Goal: Communication & Community: Answer question/provide support

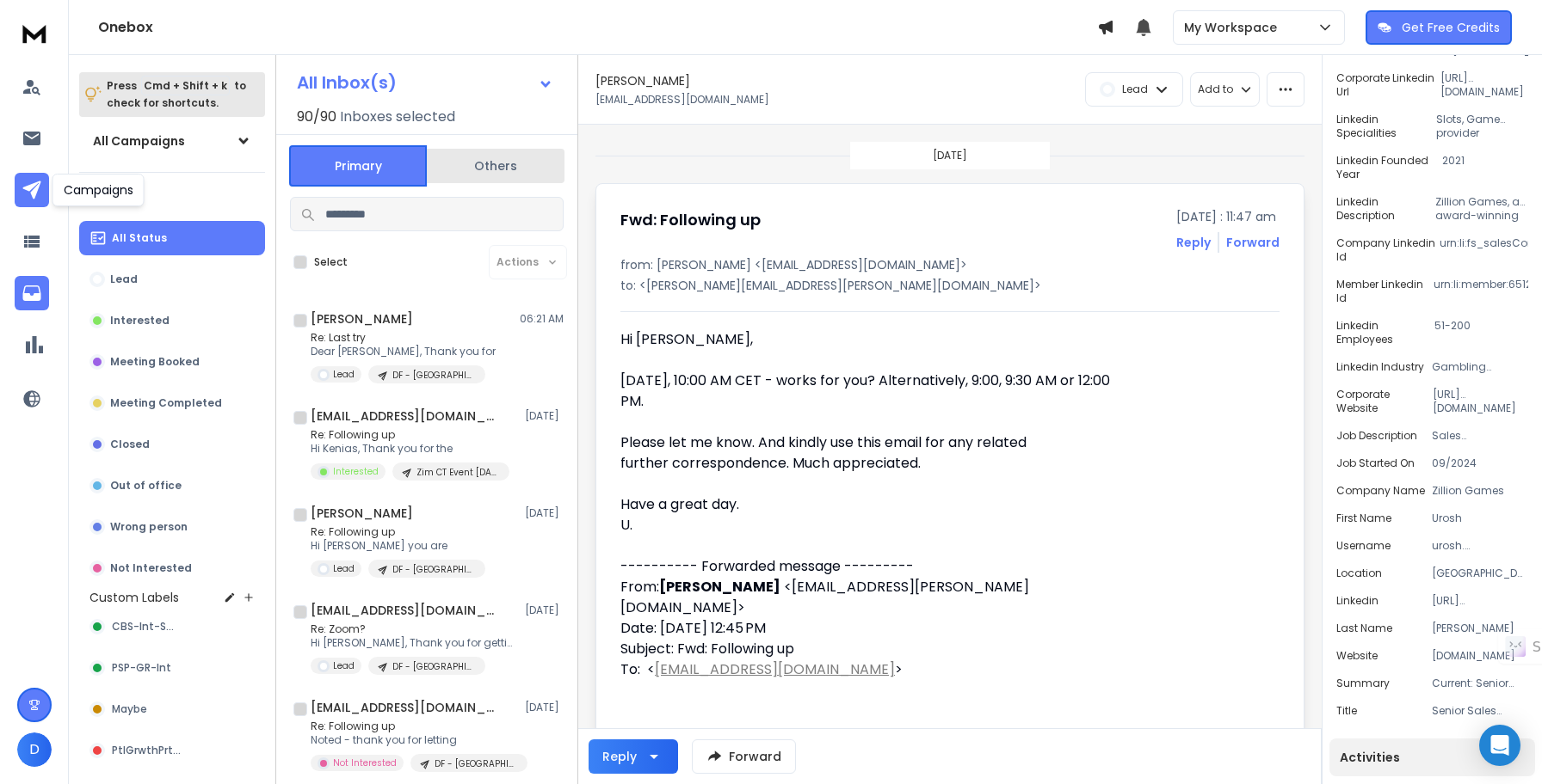
click at [29, 185] on icon at bounding box center [31, 189] width 19 height 19
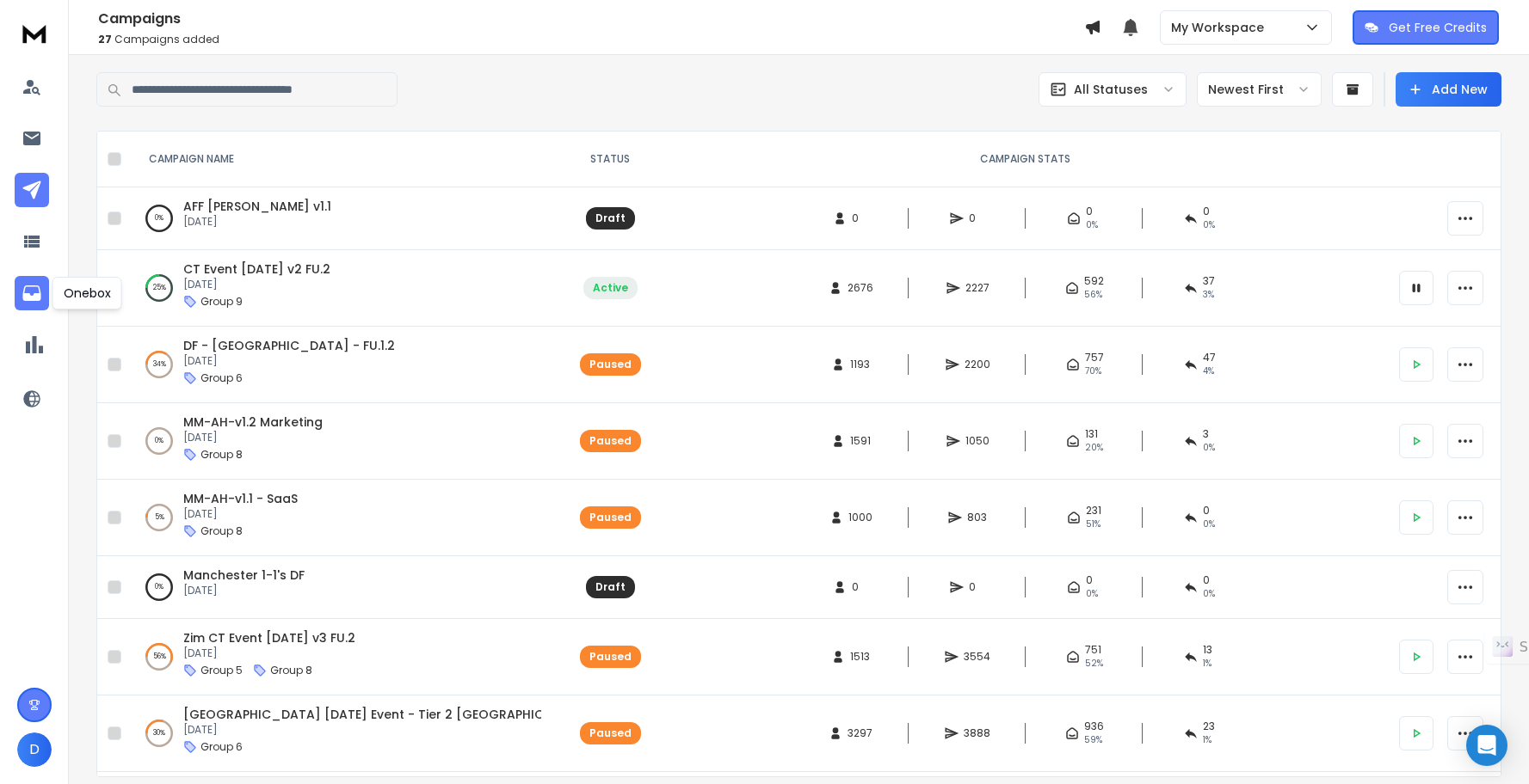
click at [32, 289] on icon at bounding box center [31, 293] width 21 height 21
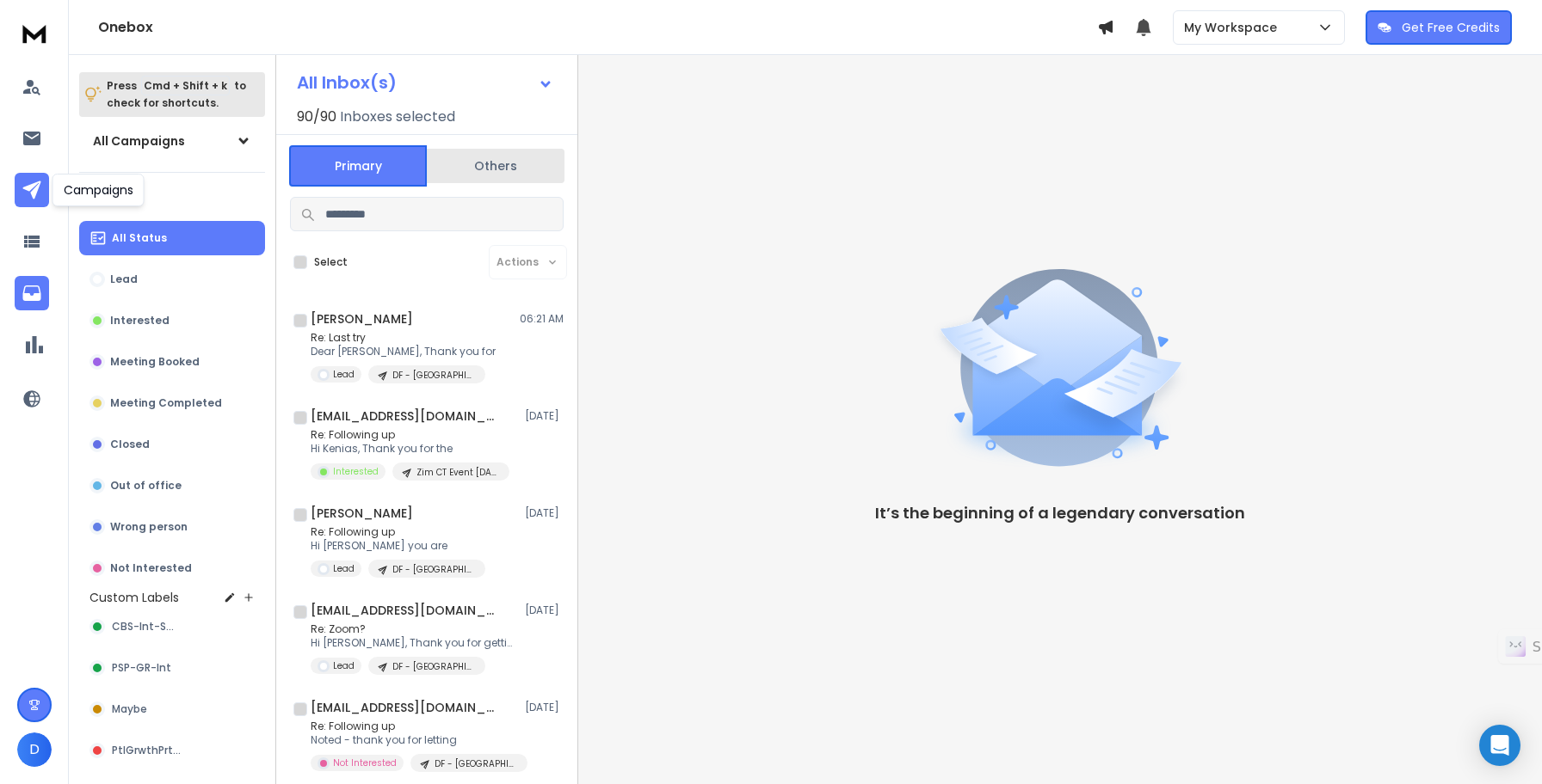
click at [23, 185] on icon at bounding box center [31, 189] width 21 height 21
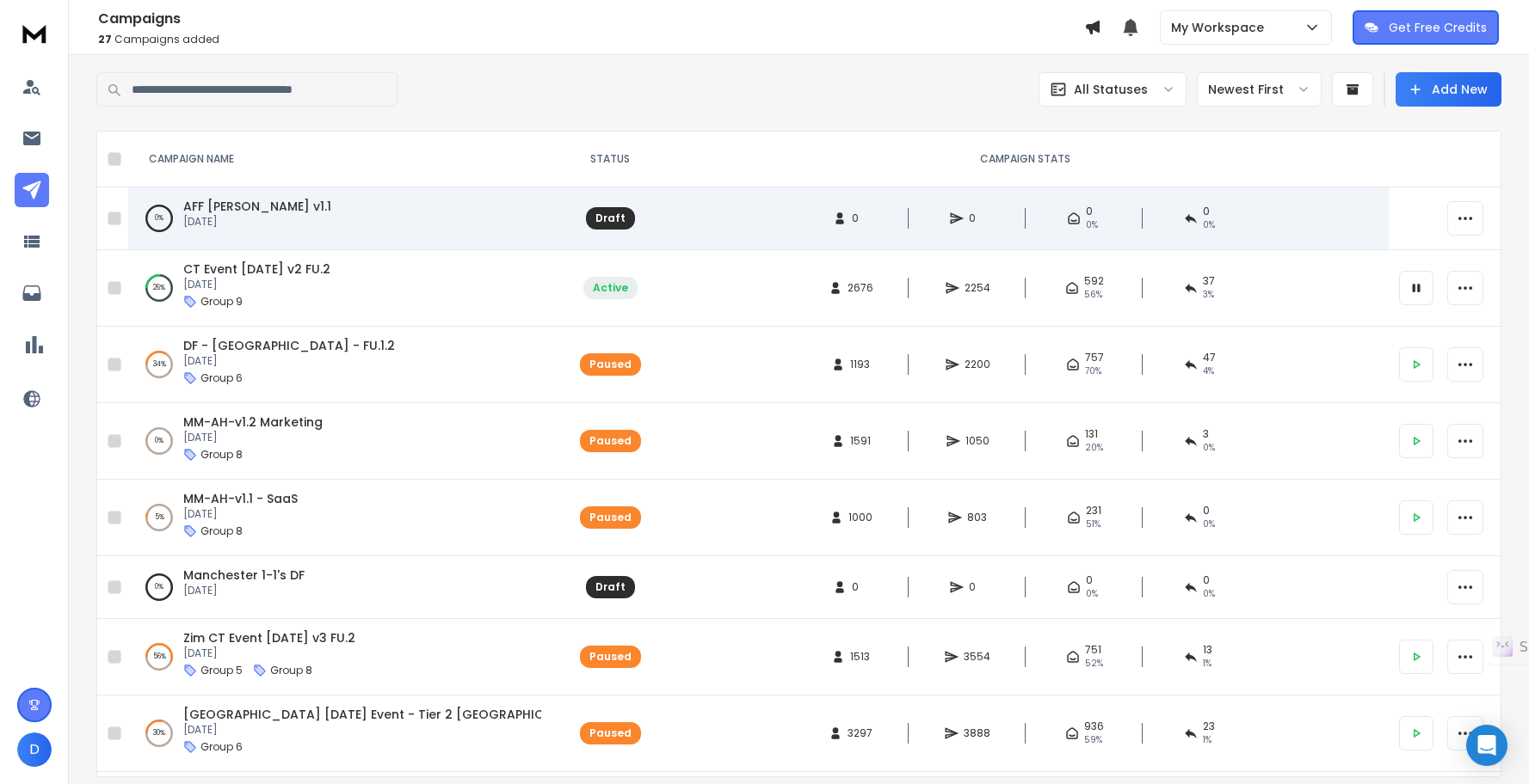
click at [210, 205] on span "AFF [PERSON_NAME] v1.1" at bounding box center [258, 207] width 148 height 18
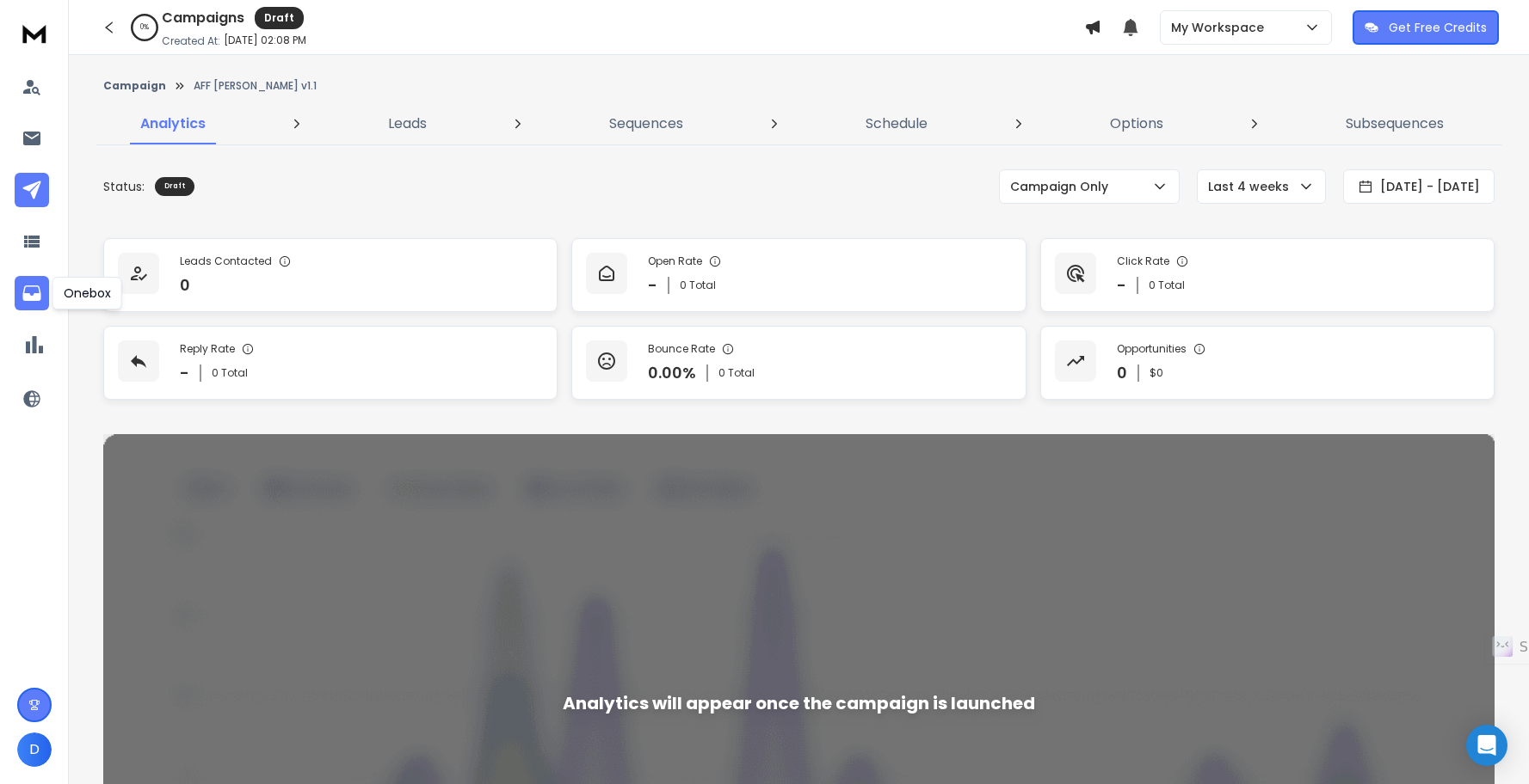
click at [25, 291] on icon at bounding box center [31, 293] width 21 height 21
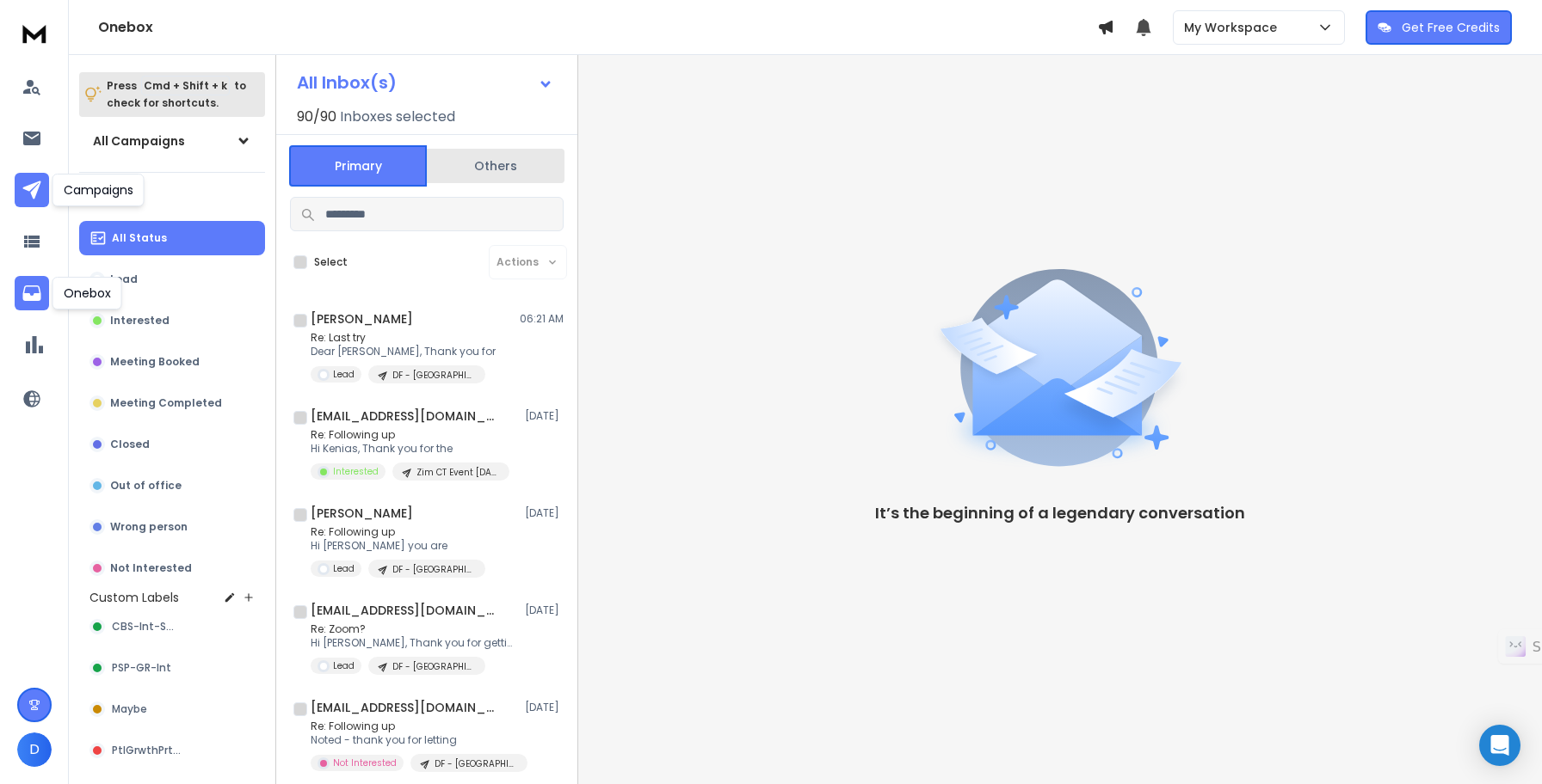
click at [28, 185] on icon at bounding box center [31, 189] width 21 height 21
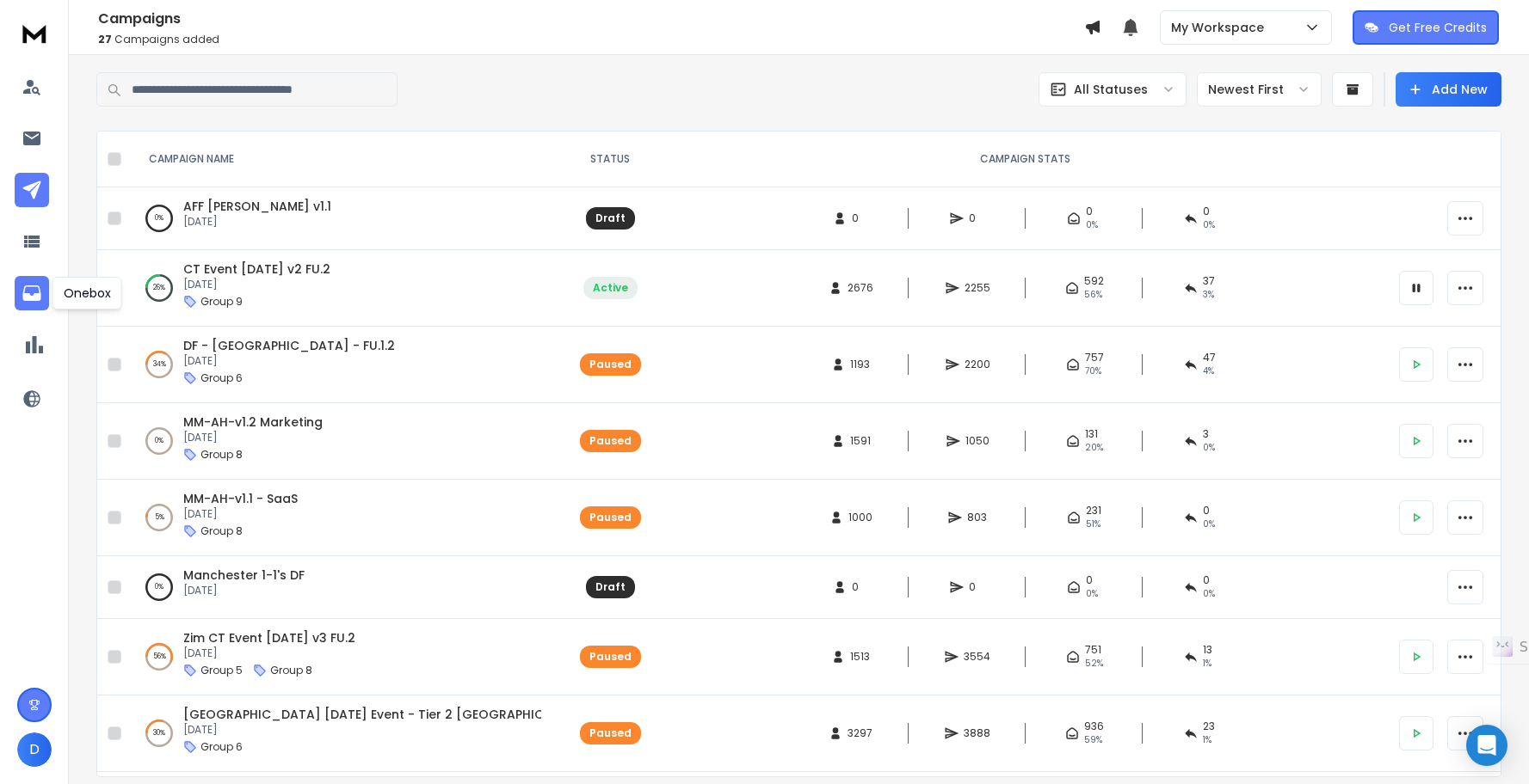
click at [36, 290] on icon at bounding box center [31, 293] width 21 height 21
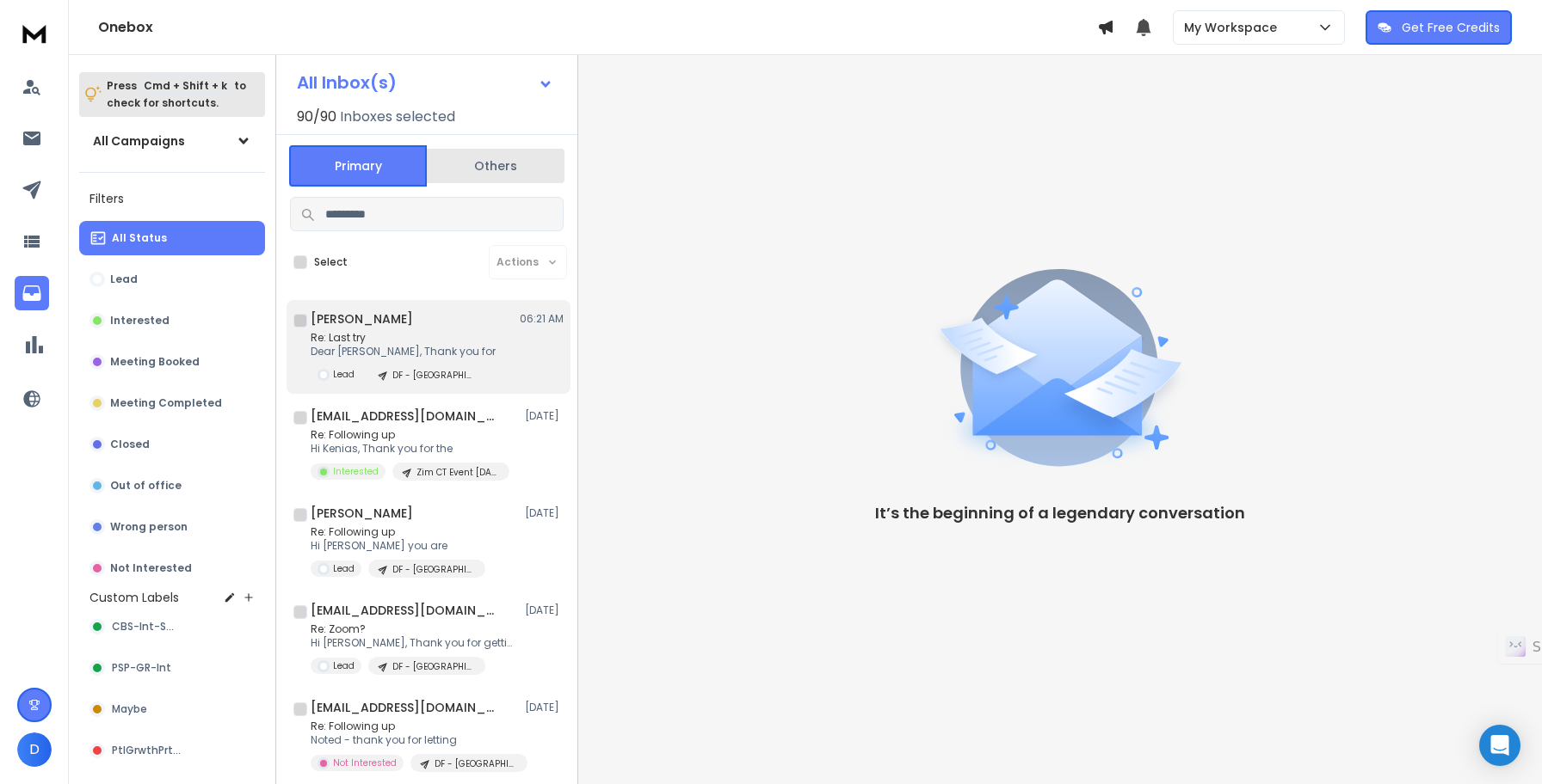
click at [480, 377] on div "DF - [GEOGRAPHIC_DATA] - FU.1.2" at bounding box center [427, 374] width 117 height 19
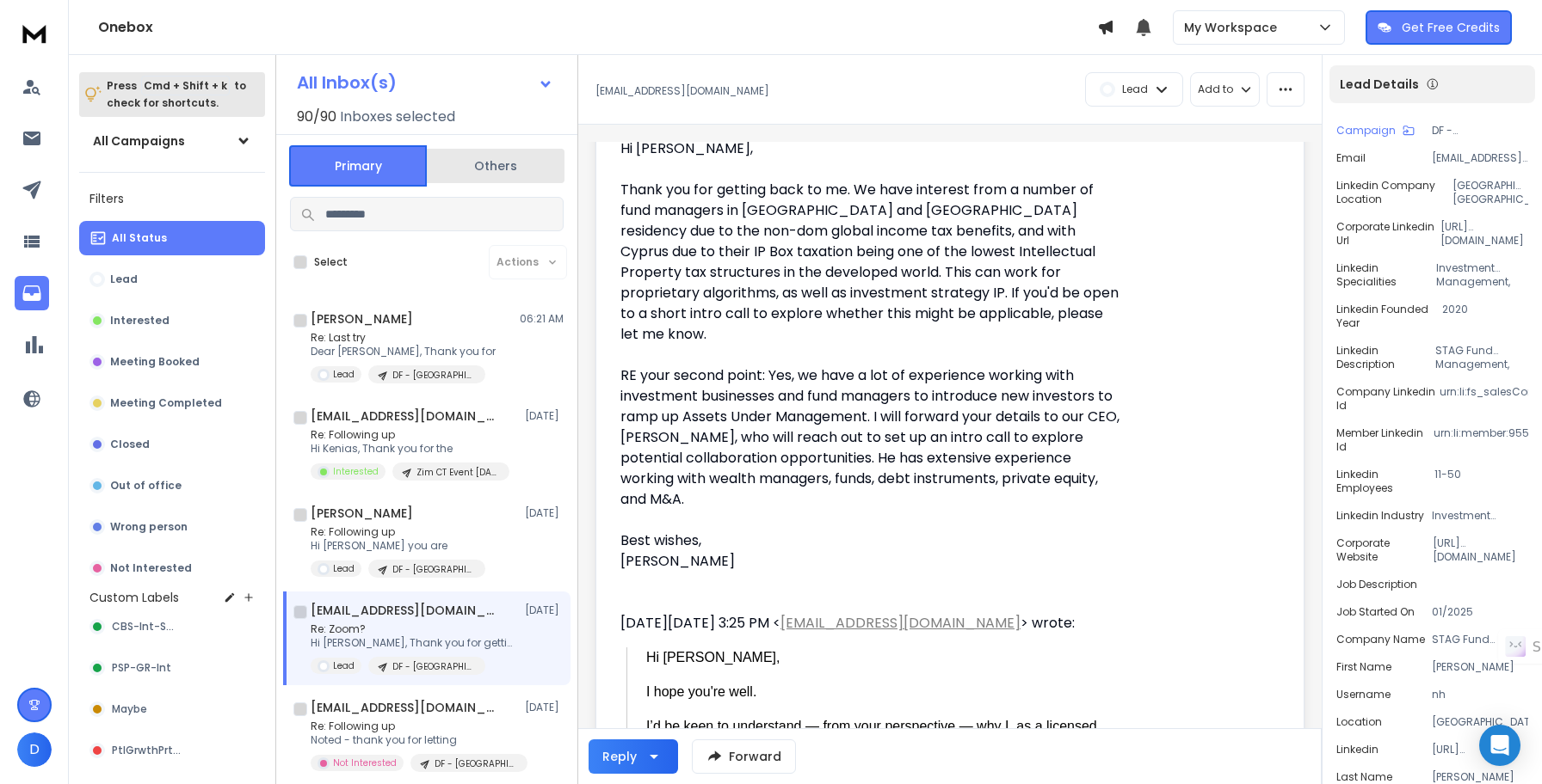
scroll to position [203, 0]
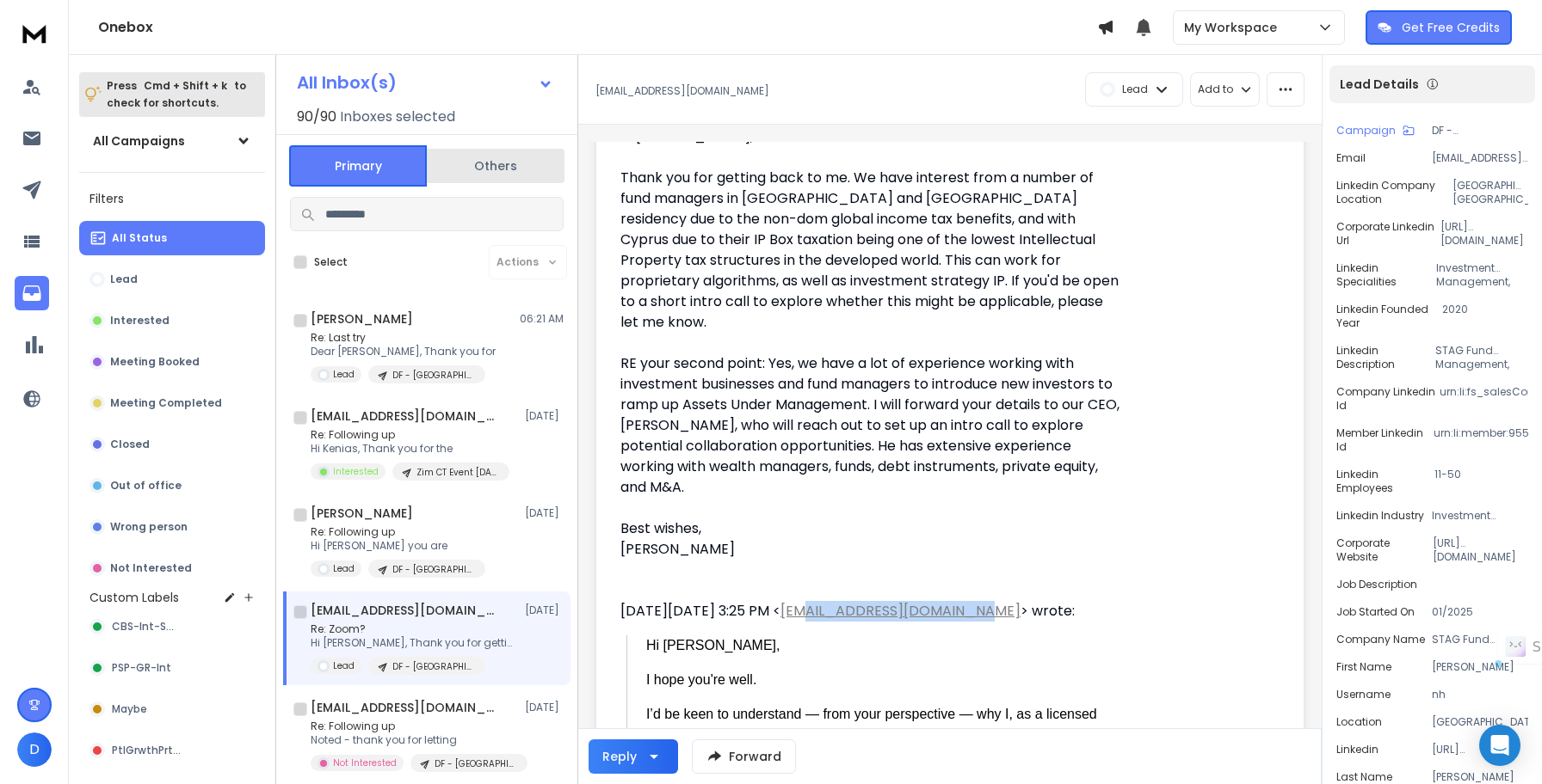
copy link "[DOMAIN_NAME]"
drag, startPoint x: 1100, startPoint y: 591, endPoint x: 924, endPoint y: 547, distance: 181.4
click at [924, 560] on div at bounding box center [871, 570] width 503 height 21
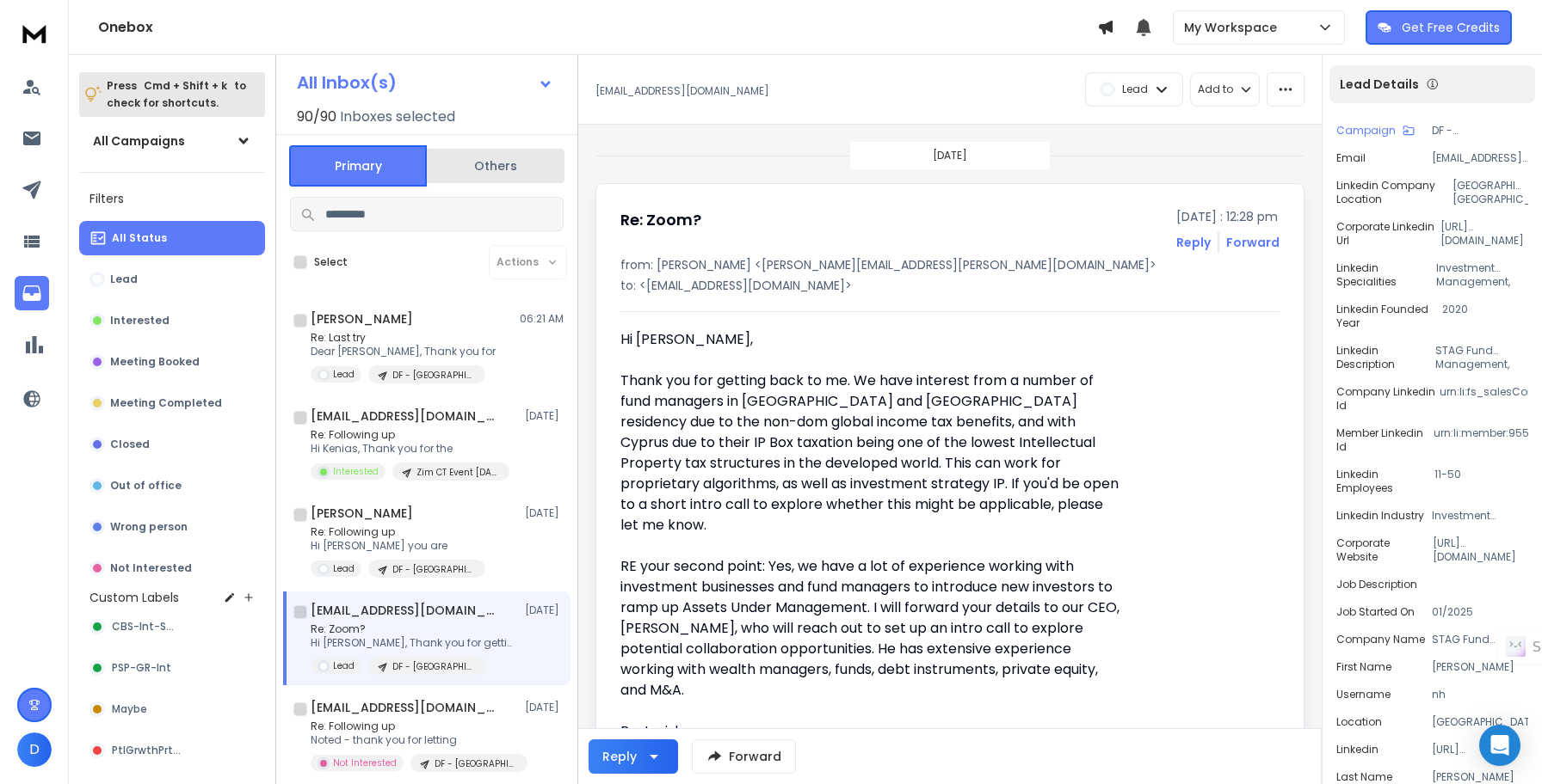
click at [1195, 243] on button "Reply" at bounding box center [1192, 243] width 34 height 18
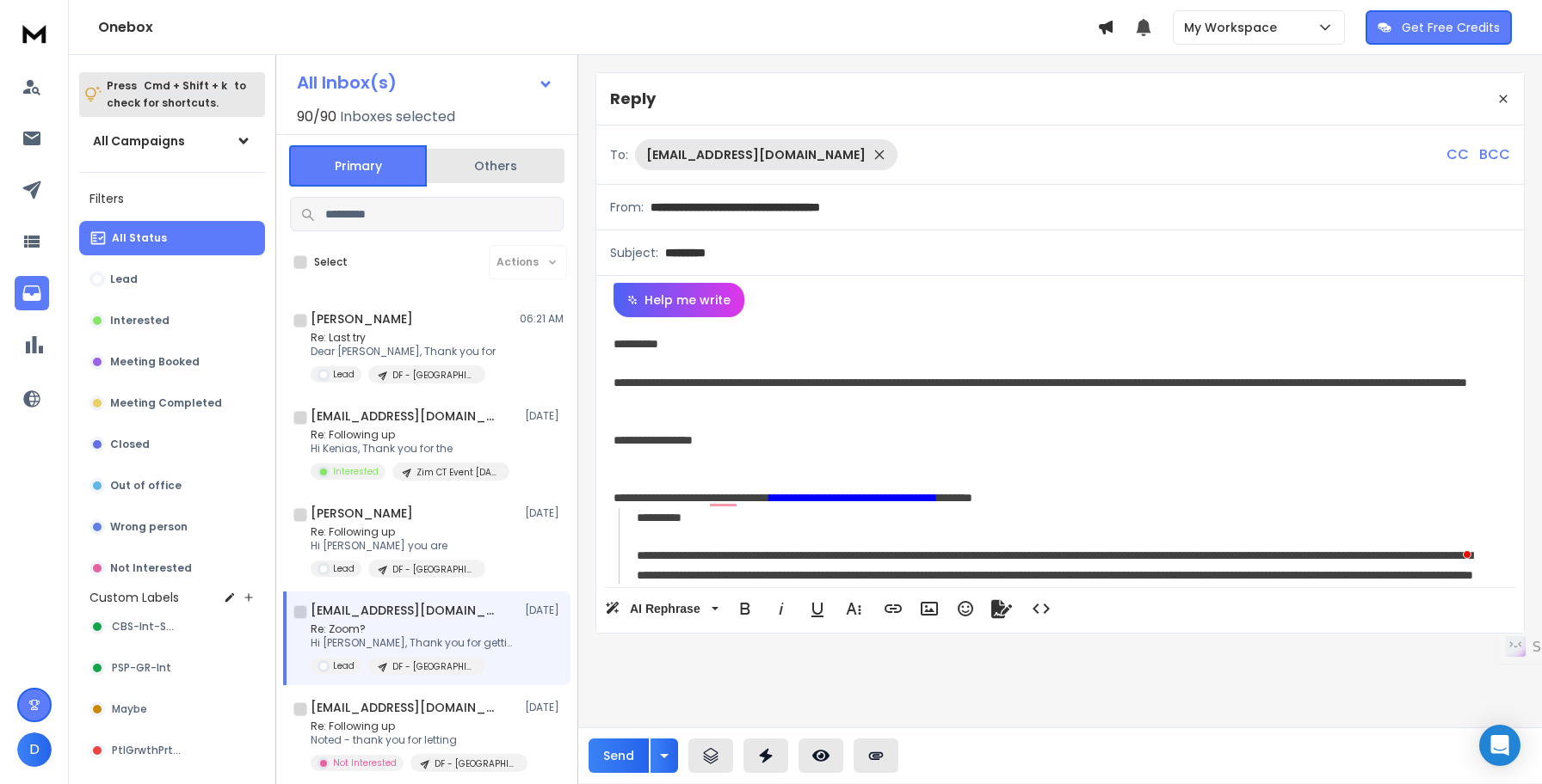
click at [972, 407] on div "**********" at bounding box center [1044, 392] width 862 height 39
click at [746, 434] on div "**********" at bounding box center [1044, 439] width 862 height 19
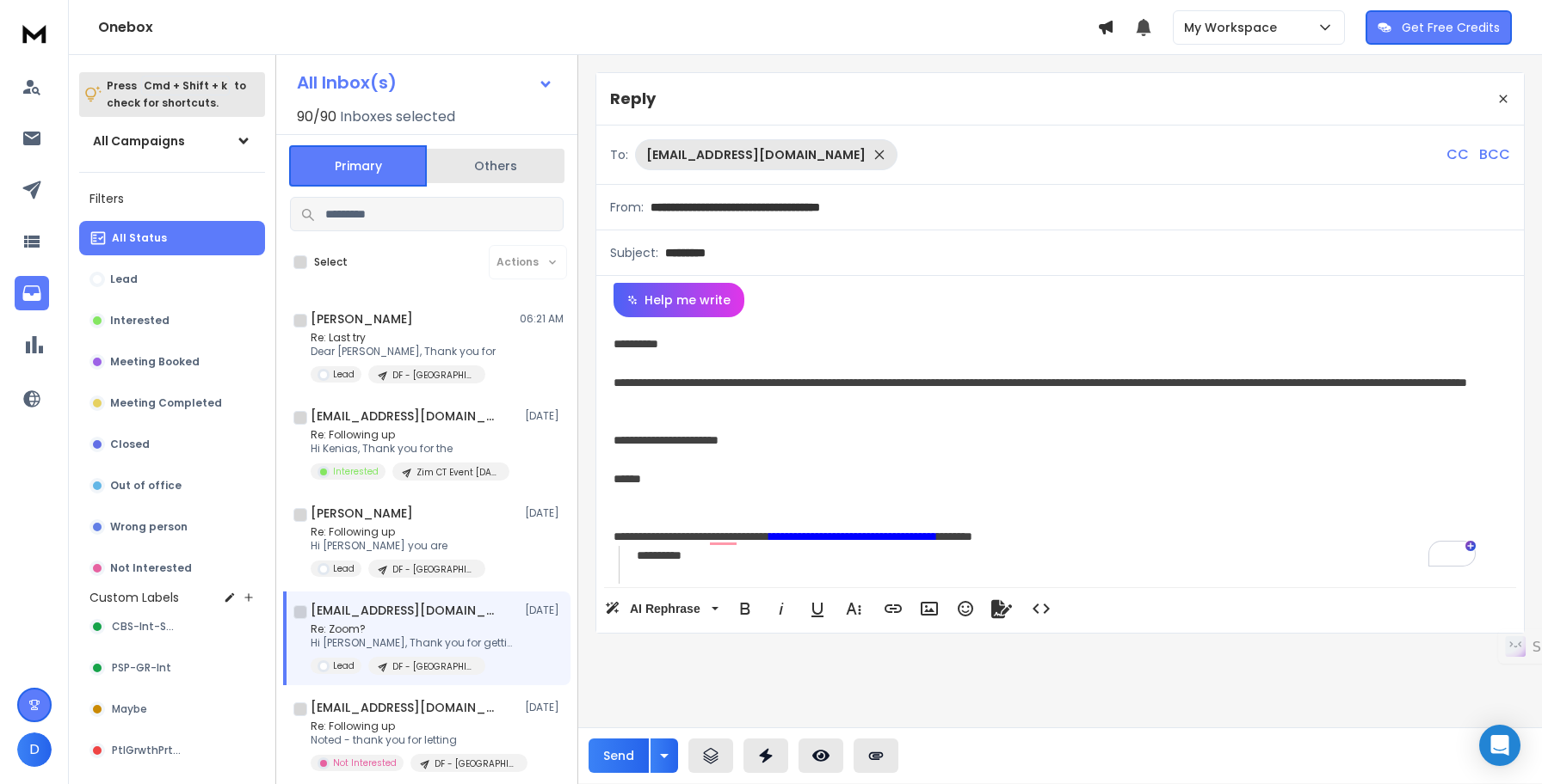
click at [1377, 384] on div "**********" at bounding box center [1044, 392] width 862 height 39
click at [626, 755] on button "Send" at bounding box center [619, 756] width 61 height 34
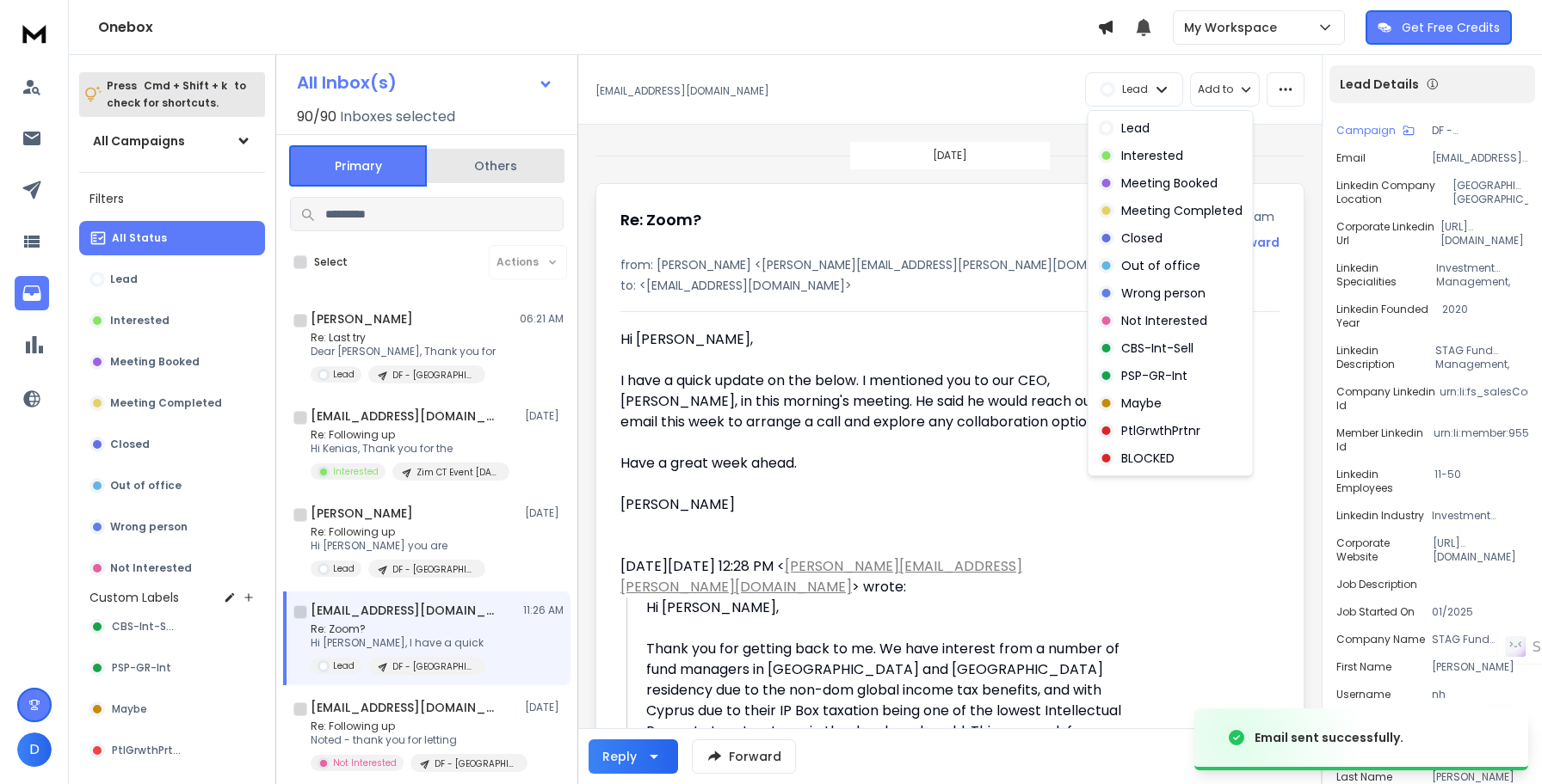
click at [1150, 90] on div "Lead" at bounding box center [1134, 89] width 97 height 32
click at [1204, 434] on div "PtlGrwthPrtnr" at bounding box center [1170, 431] width 157 height 27
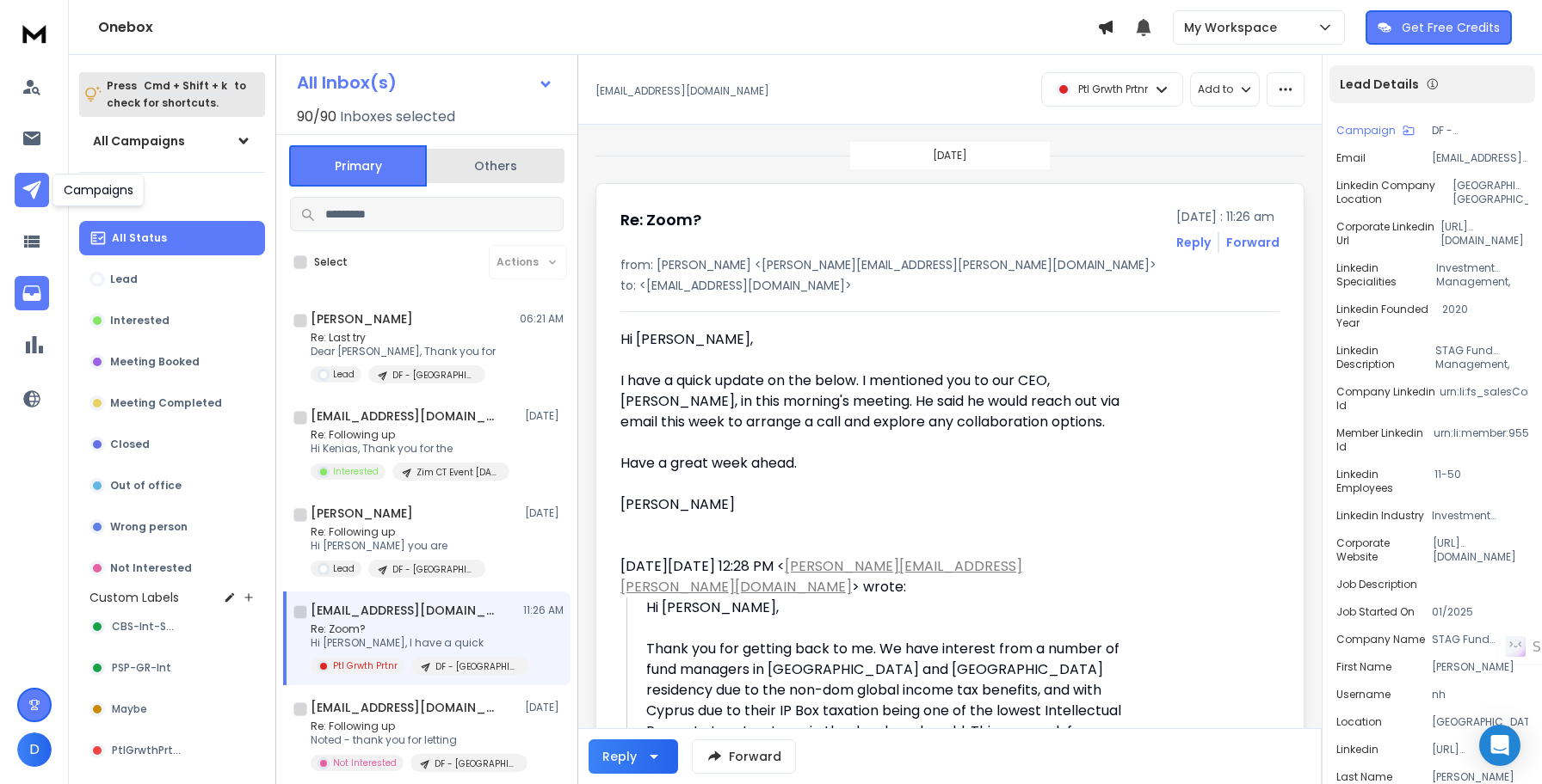
click at [27, 197] on icon at bounding box center [31, 189] width 21 height 21
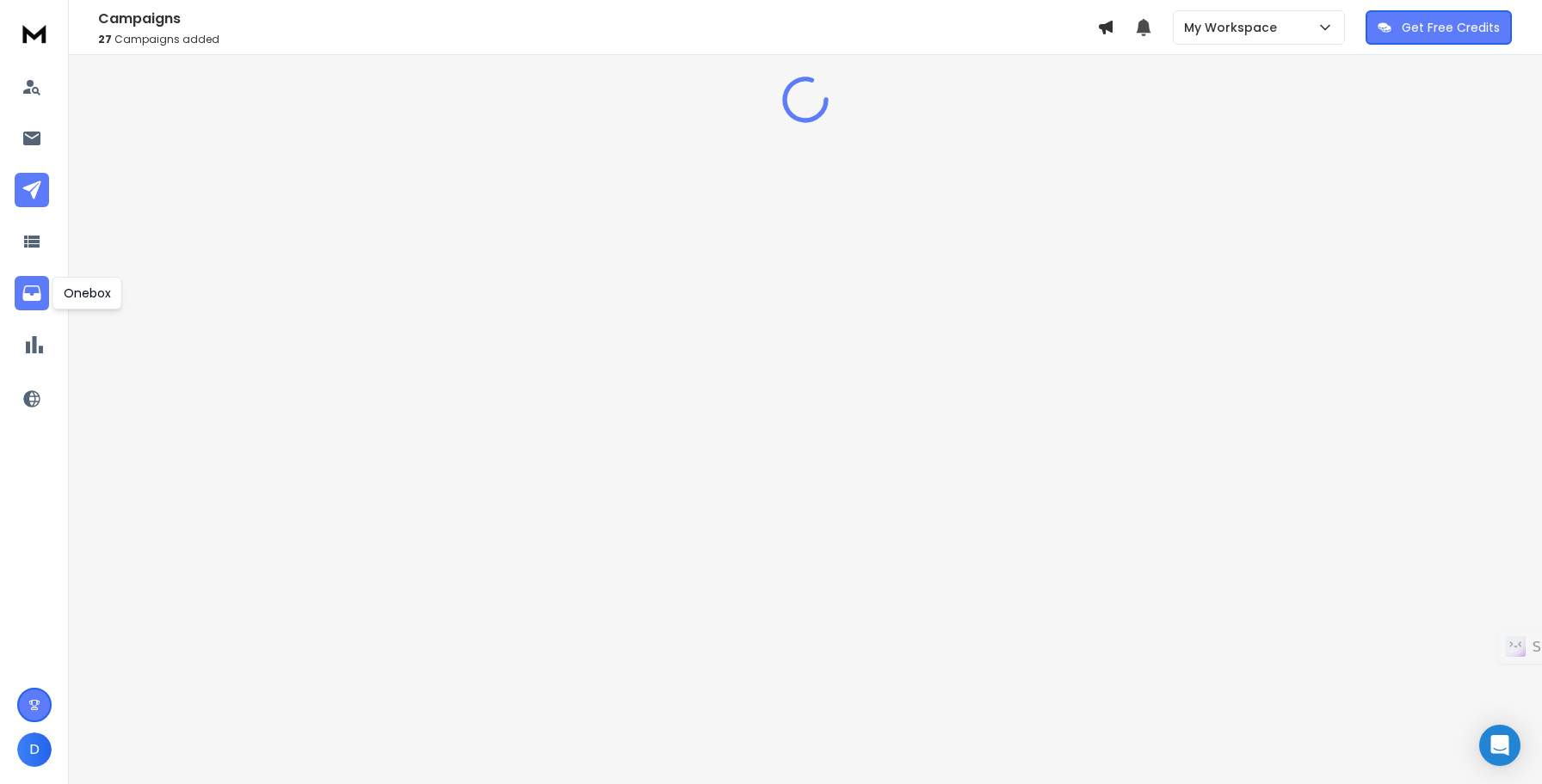
click at [32, 302] on icon at bounding box center [31, 293] width 21 height 21
